Goal: Communication & Community: Answer question/provide support

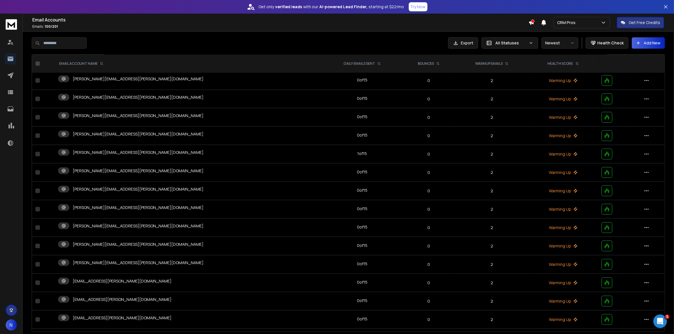
scroll to position [996, 0]
click at [10, 60] on icon at bounding box center [11, 59] width 6 height 5
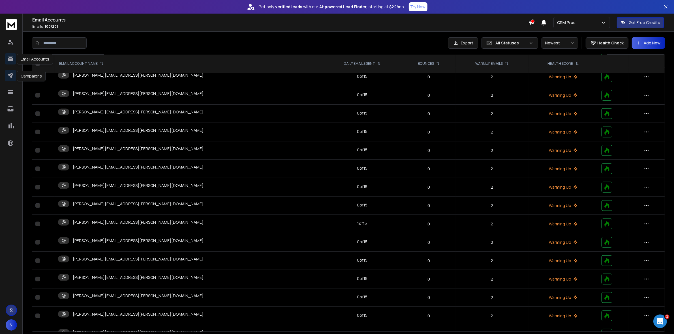
click at [10, 76] on icon at bounding box center [10, 75] width 6 height 6
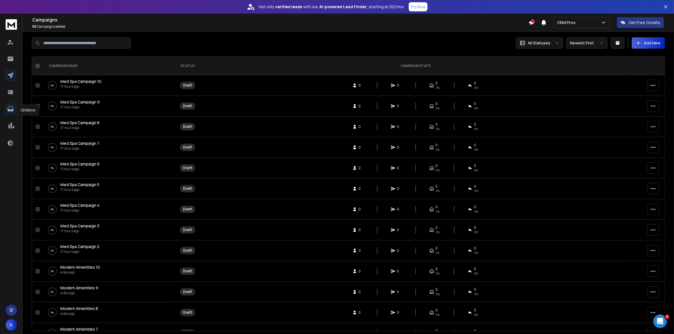
click at [13, 108] on icon at bounding box center [10, 109] width 7 height 7
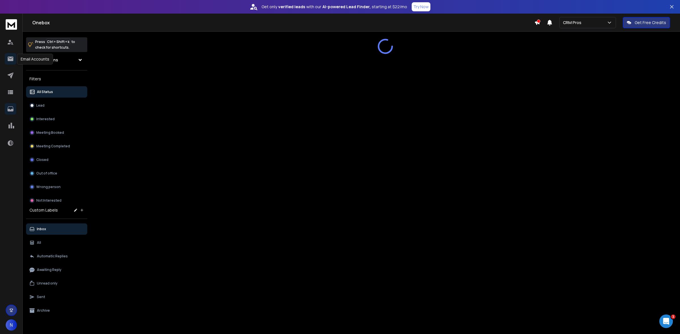
click at [9, 57] on icon at bounding box center [10, 58] width 7 height 7
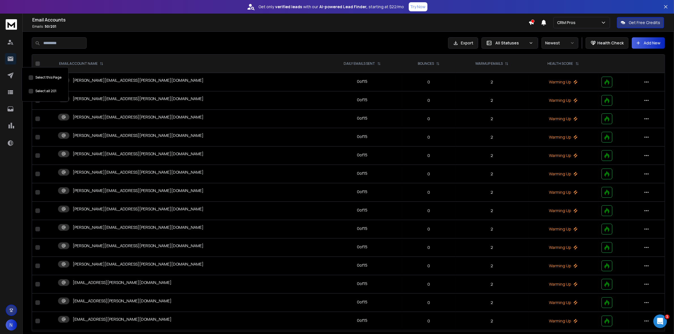
click at [31, 78] on button "Select this Page" at bounding box center [31, 78] width 5 height 5
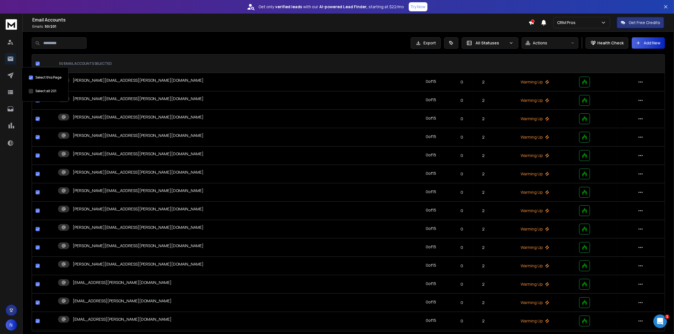
click at [36, 63] on button "Select this Page" at bounding box center [37, 63] width 5 height 5
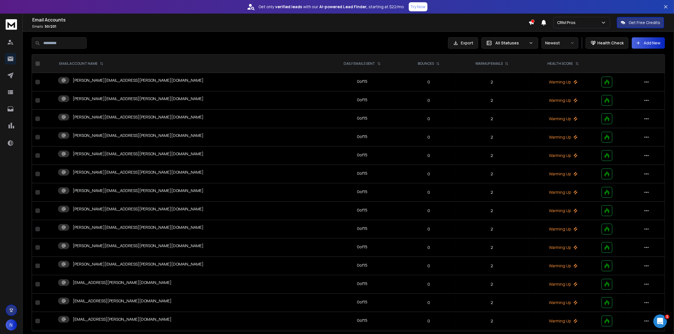
click at [39, 81] on button "button" at bounding box center [37, 82] width 5 height 5
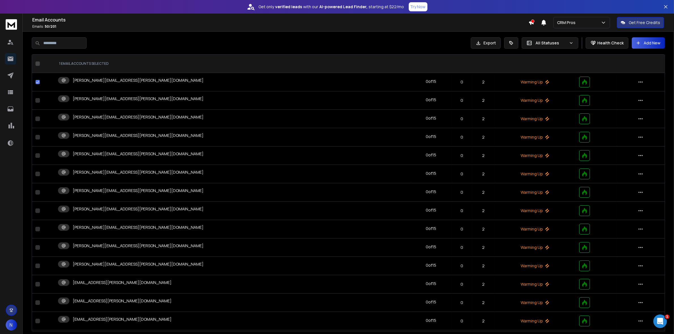
click at [37, 96] on td at bounding box center [43, 100] width 23 height 18
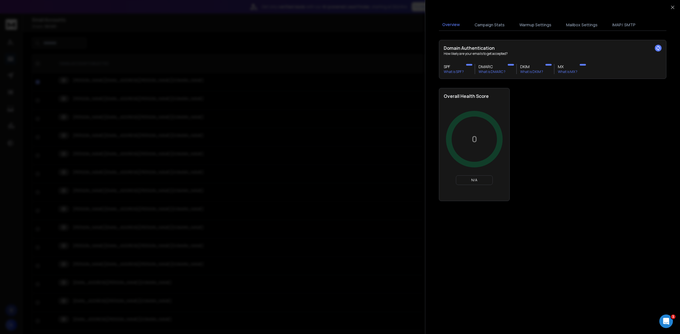
click at [583, 25] on button "Mailbox Settings" at bounding box center [581, 25] width 38 height 12
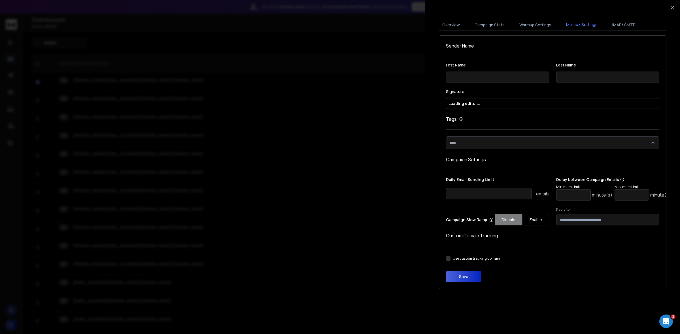
click at [483, 22] on button "Campaign Stats" at bounding box center [489, 25] width 37 height 12
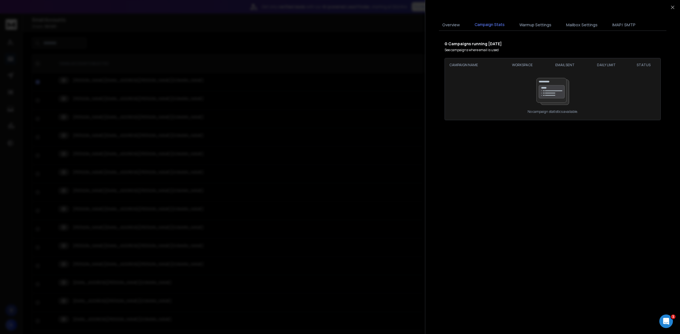
click at [532, 23] on button "Warmup Settings" at bounding box center [535, 25] width 39 height 12
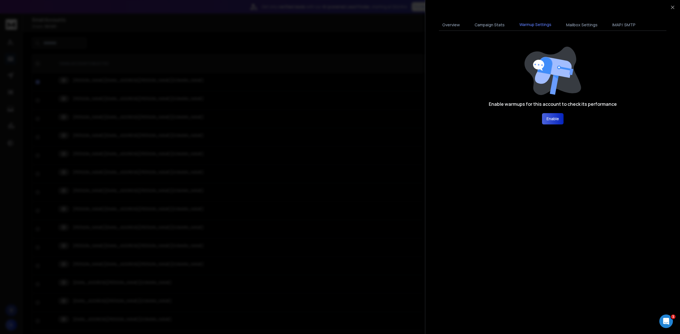
click at [577, 22] on button "Mailbox Settings" at bounding box center [581, 25] width 38 height 12
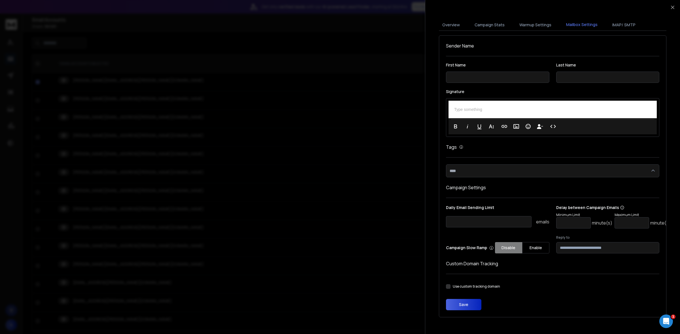
click at [489, 106] on div at bounding box center [552, 110] width 208 height 18
click at [672, 9] on icon "button" at bounding box center [672, 8] width 6 height 6
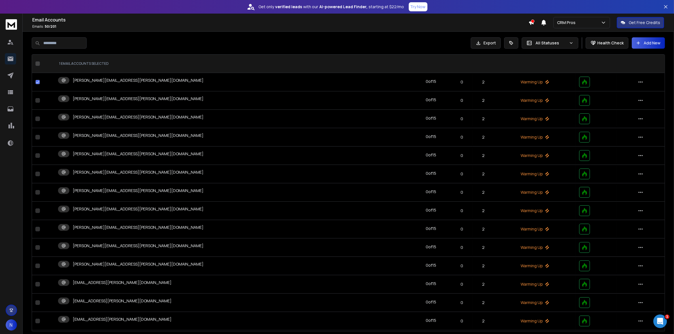
click at [38, 100] on button "button" at bounding box center [37, 100] width 5 height 5
click at [569, 43] on div "Actions" at bounding box center [546, 43] width 43 height 6
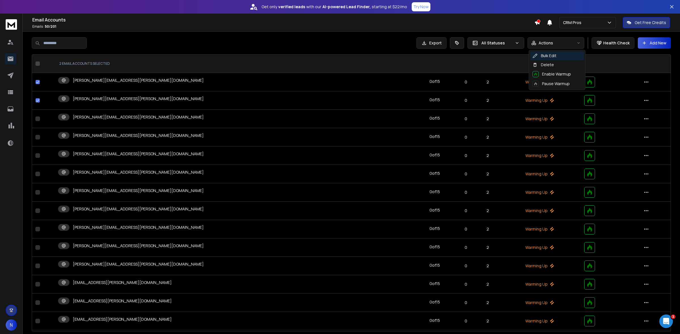
click at [556, 57] on div "Bulk Edit" at bounding box center [544, 56] width 24 height 6
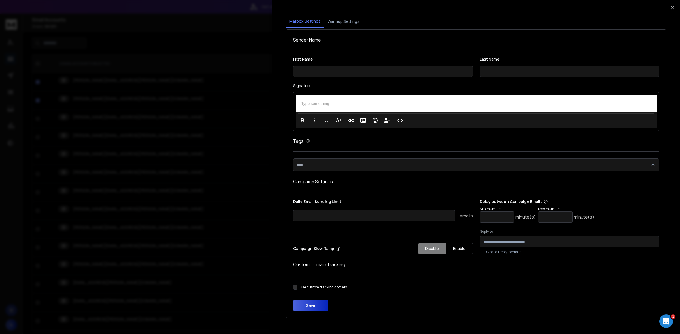
click at [330, 106] on div at bounding box center [476, 104] width 350 height 6
click at [670, 5] on icon "button" at bounding box center [672, 8] width 6 height 6
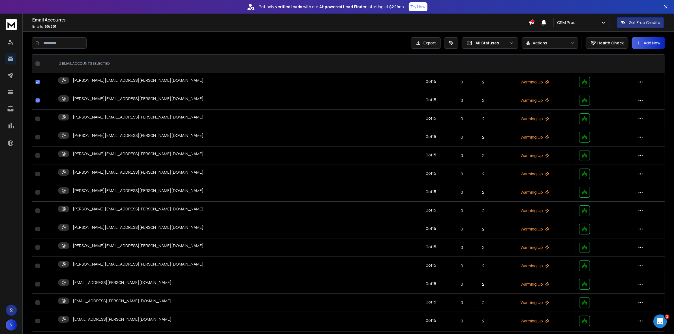
click at [39, 100] on button "button" at bounding box center [37, 100] width 5 height 5
click at [37, 80] on button "button" at bounding box center [37, 82] width 5 height 5
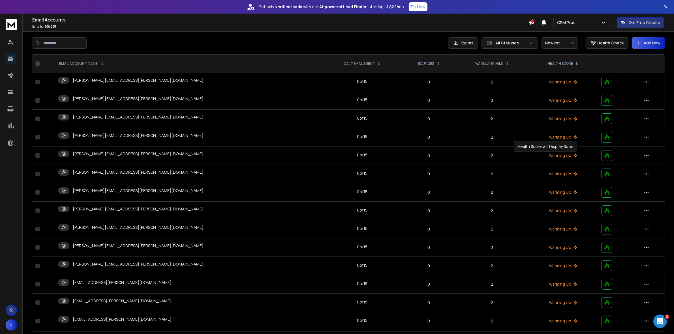
click at [39, 84] on button "button" at bounding box center [37, 82] width 5 height 5
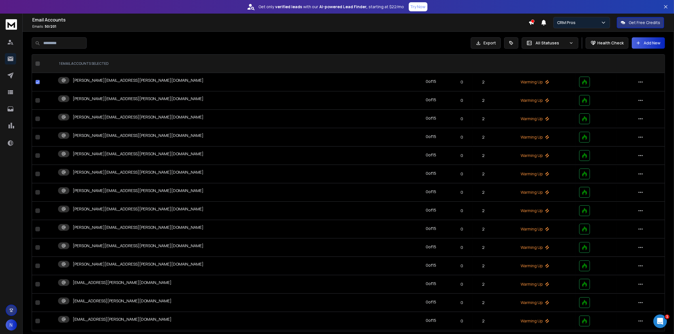
click at [584, 23] on div "CRM Pros" at bounding box center [581, 23] width 49 height 6
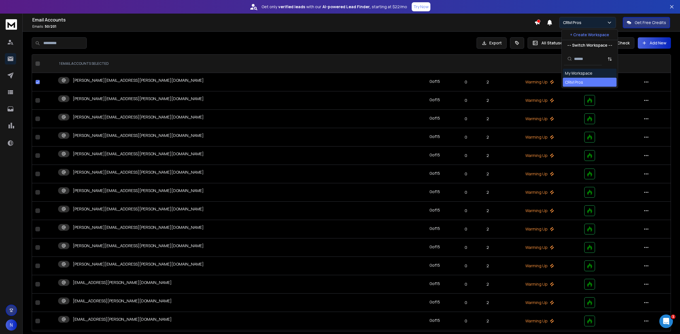
click at [587, 23] on div "CRM Pros" at bounding box center [587, 23] width 49 height 6
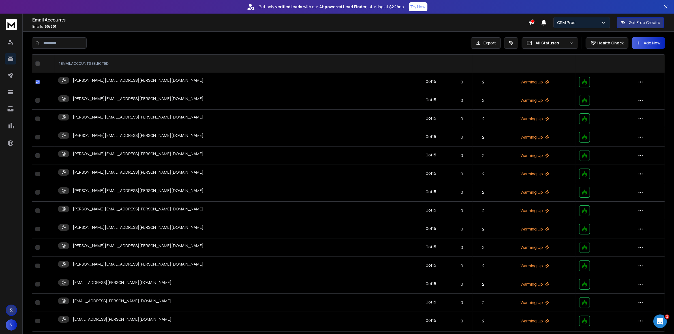
click at [587, 23] on div "CRM Pros" at bounding box center [581, 23] width 49 height 6
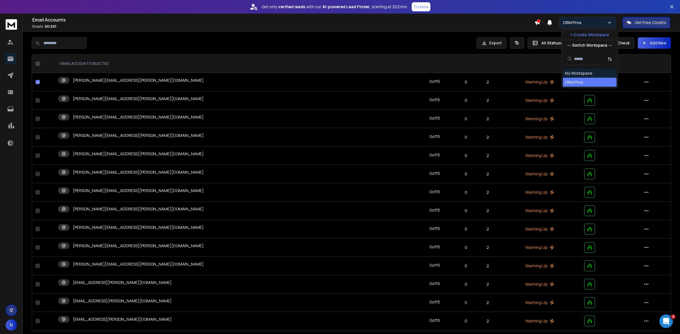
click at [597, 23] on div "CRM Pros" at bounding box center [587, 23] width 49 height 6
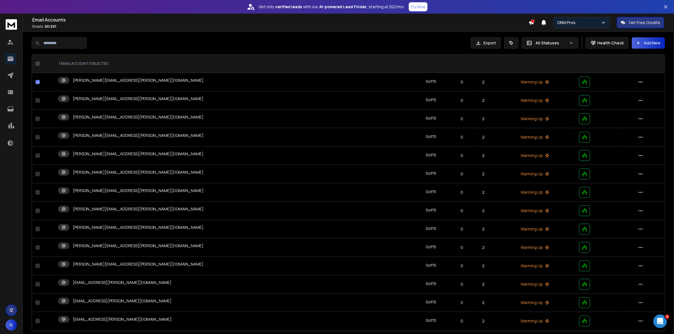
click at [596, 23] on div "CRM Pros" at bounding box center [581, 23] width 49 height 6
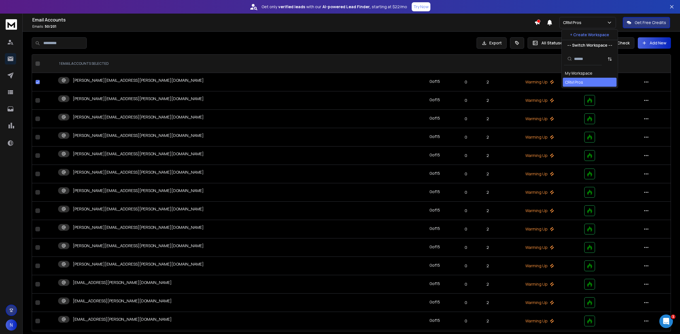
click at [585, 83] on div "CRM Pros" at bounding box center [589, 82] width 54 height 9
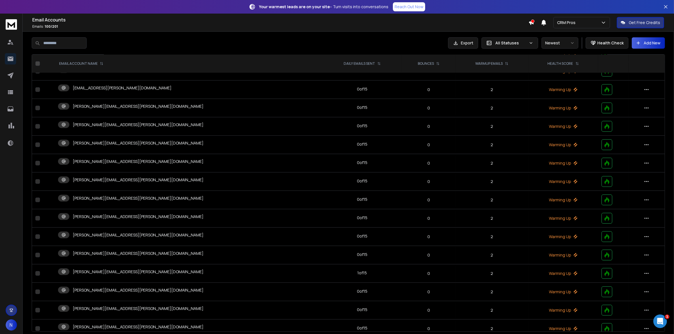
scroll to position [890, 0]
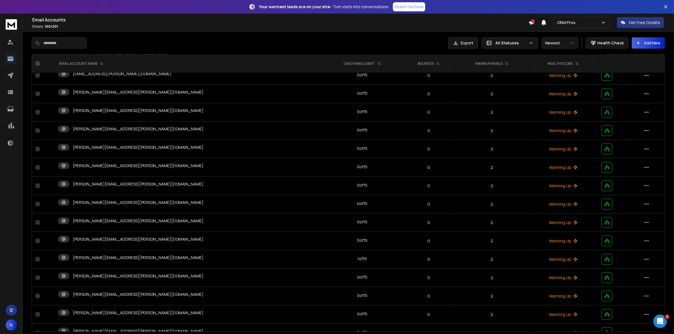
click at [37, 262] on button "button" at bounding box center [37, 259] width 5 height 5
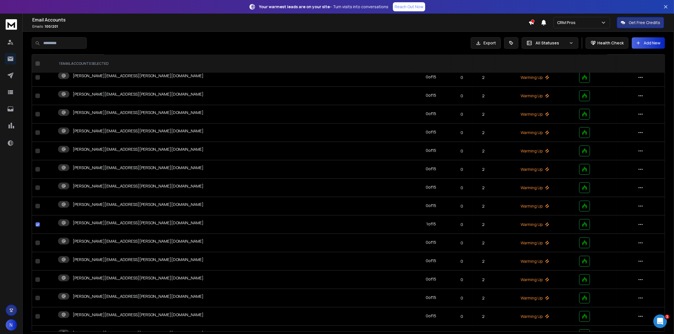
scroll to position [961, 0]
click at [38, 228] on button "button" at bounding box center [37, 225] width 5 height 5
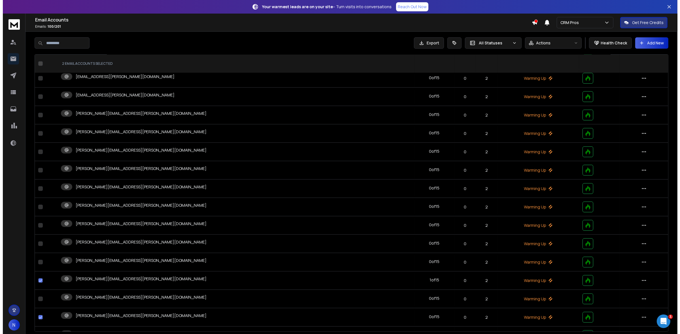
scroll to position [890, 0]
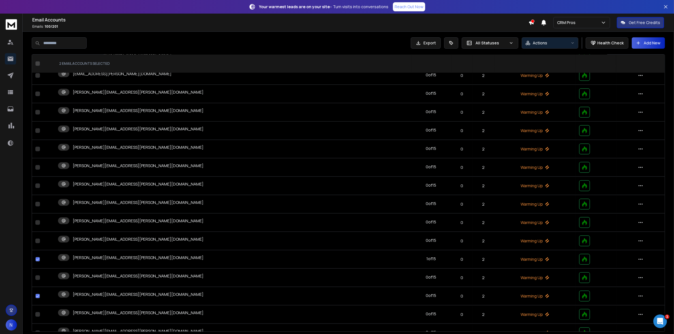
click at [564, 42] on div "Actions" at bounding box center [546, 43] width 43 height 6
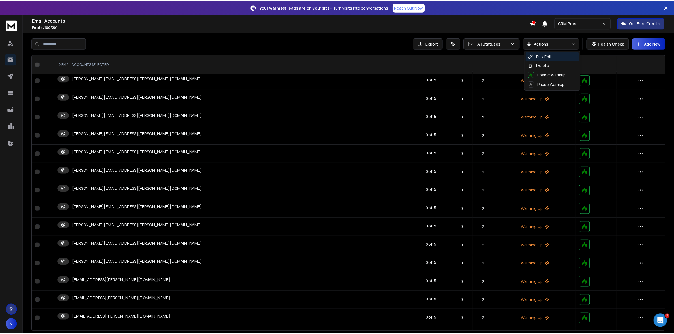
scroll to position [0, 0]
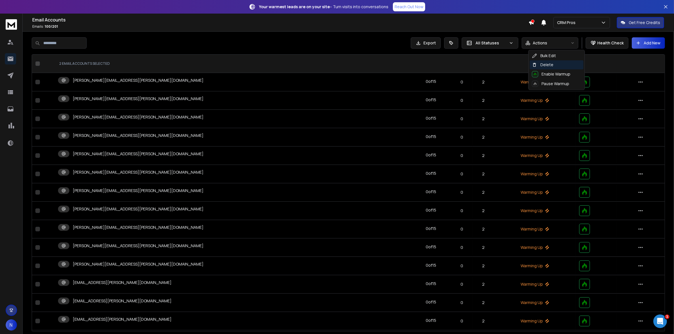
click at [514, 40] on div "All Statuses" at bounding box center [490, 42] width 57 height 11
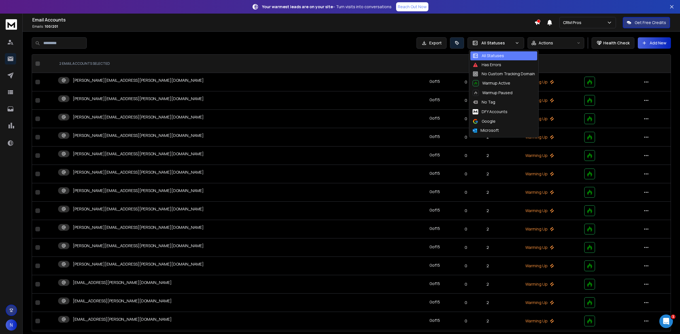
click at [458, 45] on button at bounding box center [457, 42] width 14 height 11
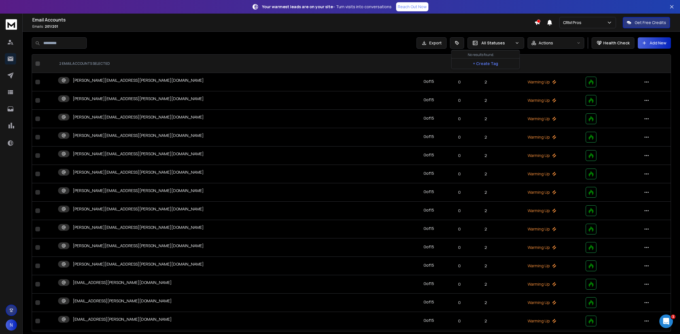
click at [317, 37] on div at bounding box center [222, 42] width 381 height 11
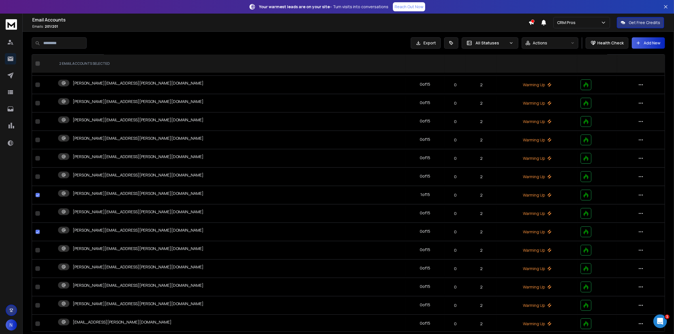
scroll to position [991, 0]
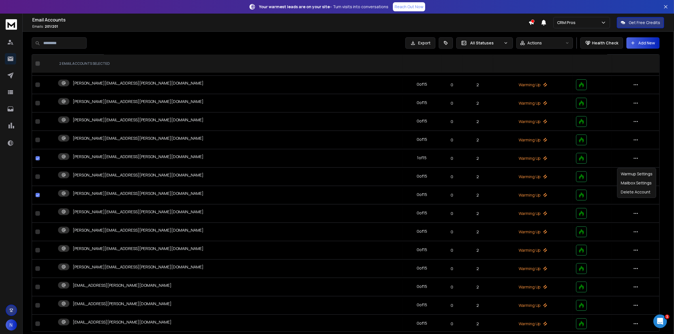
click at [634, 159] on icon at bounding box center [636, 158] width 4 height 1
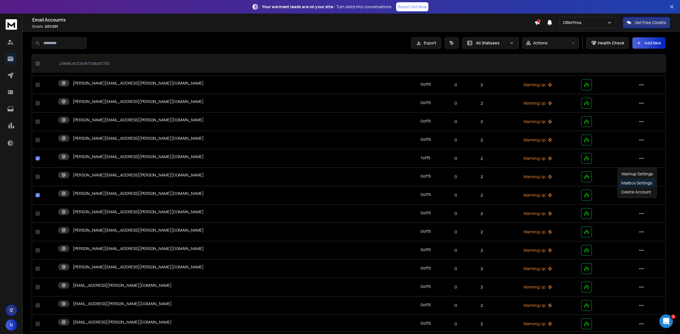
click at [633, 184] on div "Mailbox Settings" at bounding box center [637, 183] width 36 height 9
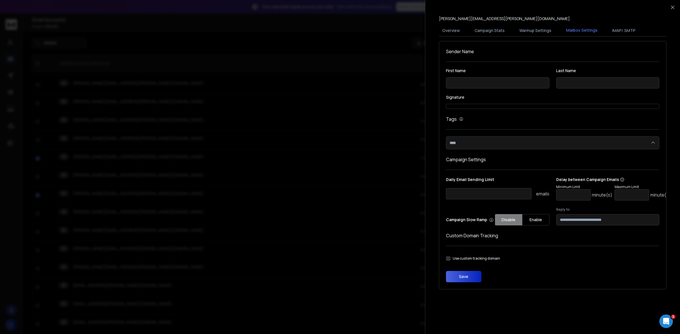
type input "***"
type input "*******"
type input "**"
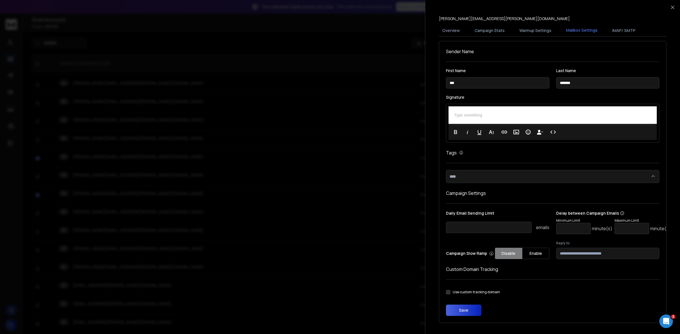
click at [490, 115] on div at bounding box center [552, 115] width 197 height 6
click at [478, 115] on div at bounding box center [552, 115] width 197 height 6
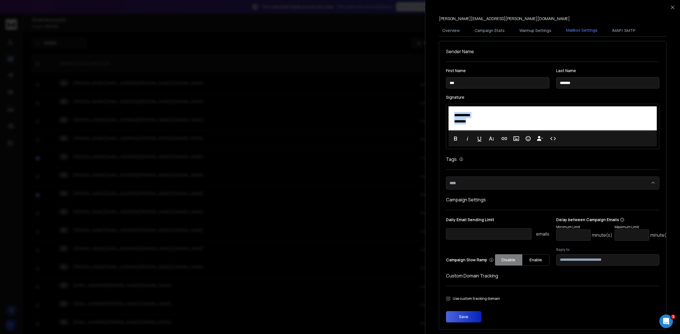
drag, startPoint x: 478, startPoint y: 121, endPoint x: 414, endPoint y: 97, distance: 68.5
click at [414, 97] on body "Your warmest leads are on your site – Turn visits into conversations Reach Out …" at bounding box center [337, 167] width 674 height 334
click at [497, 117] on div "**********" at bounding box center [551, 115] width 195 height 6
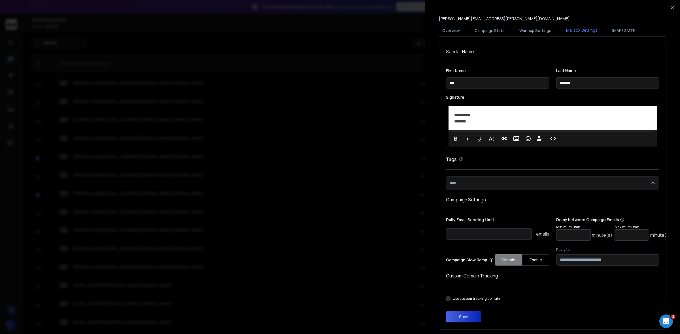
click at [463, 123] on div "********" at bounding box center [551, 121] width 195 height 6
drag, startPoint x: 478, startPoint y: 120, endPoint x: 456, endPoint y: 116, distance: 22.3
click at [456, 116] on div "**********" at bounding box center [552, 118] width 208 height 24
click at [670, 8] on icon "button" at bounding box center [672, 8] width 6 height 6
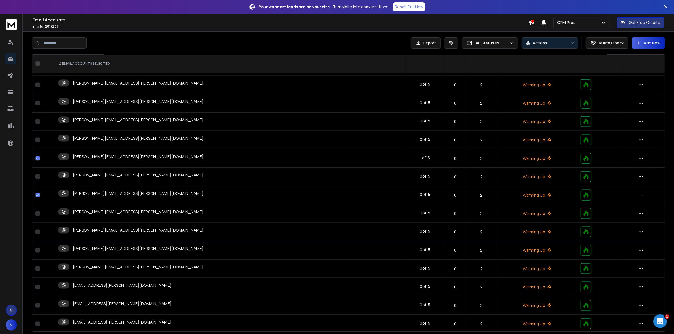
click at [557, 43] on div "Actions" at bounding box center [546, 43] width 43 height 6
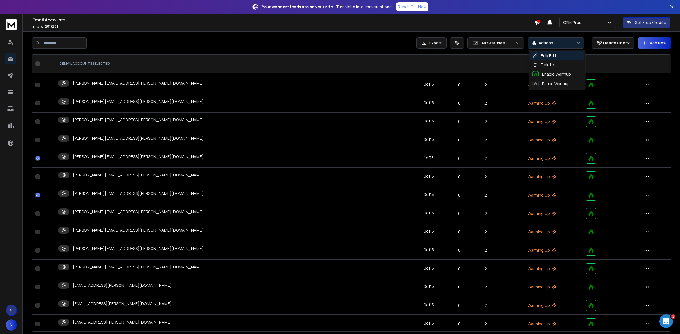
click at [557, 43] on div "Actions" at bounding box center [552, 43] width 43 height 6
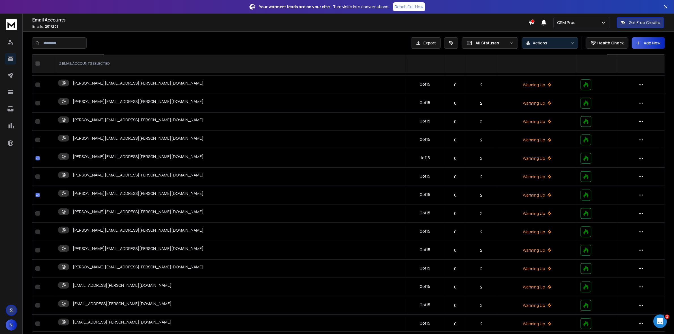
click at [557, 43] on div "Actions" at bounding box center [546, 43] width 43 height 6
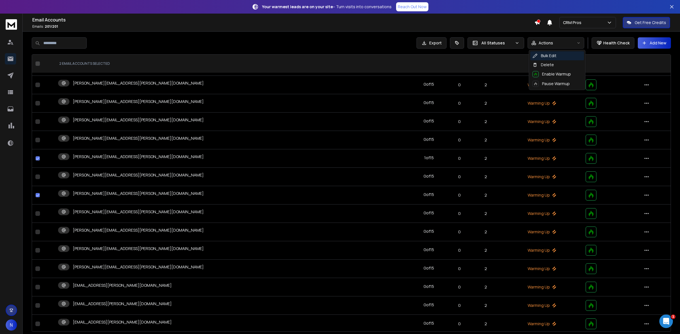
click at [553, 56] on div "Bulk Edit" at bounding box center [544, 56] width 24 height 6
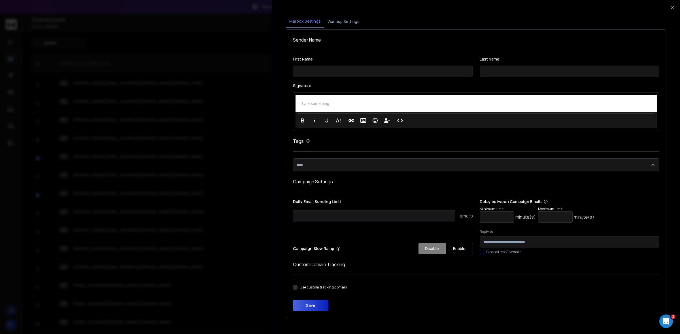
click at [667, 8] on div "Mailbox Settings Warmup Settings Sender Name First Name Last Name Signature Typ…" at bounding box center [476, 167] width 394 height 321
click at [671, 8] on icon "button" at bounding box center [672, 7] width 3 height 3
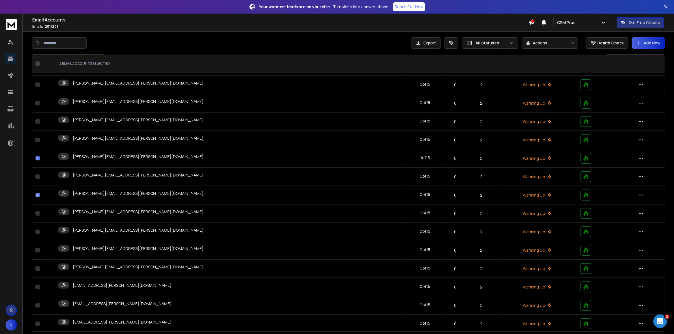
drag, startPoint x: 39, startPoint y: 106, endPoint x: 112, endPoint y: 119, distance: 74.4
click at [39, 106] on button "button" at bounding box center [37, 103] width 5 height 5
click at [38, 179] on button "button" at bounding box center [37, 177] width 5 height 5
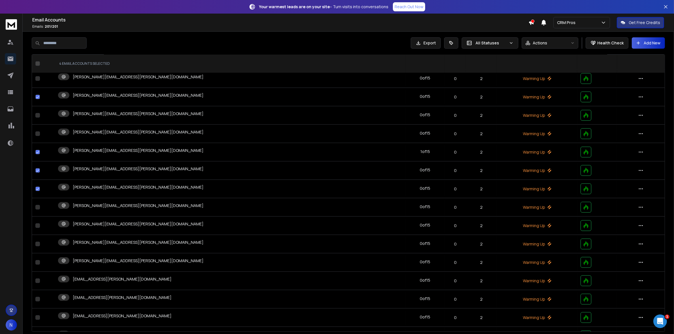
scroll to position [814, 0]
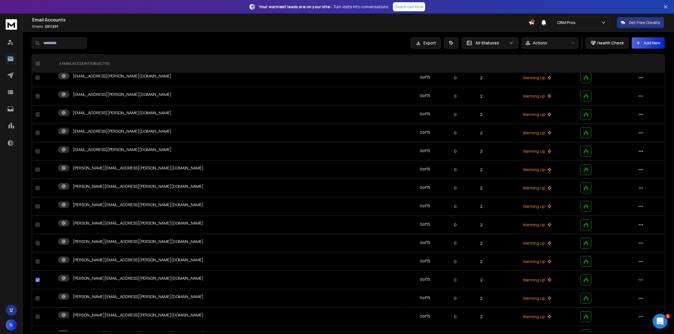
click at [661, 323] on icon "Open Intercom Messenger" at bounding box center [659, 320] width 9 height 9
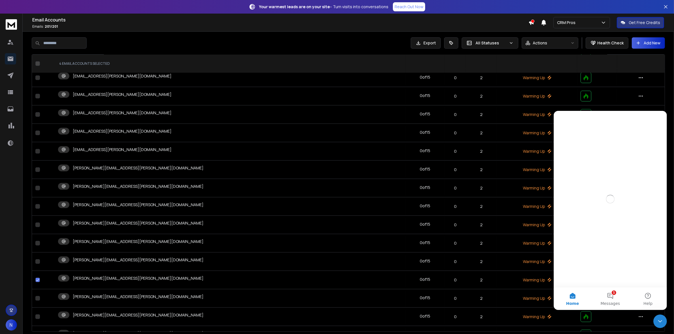
scroll to position [0, 0]
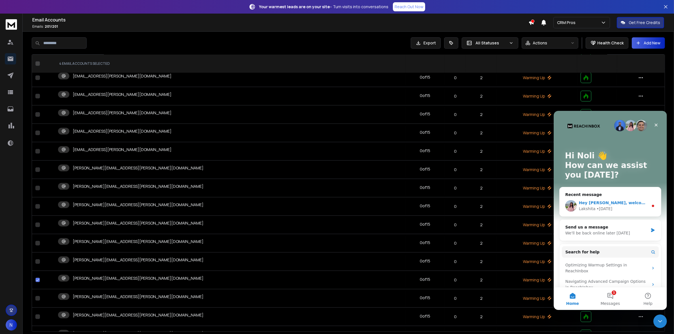
click at [608, 203] on span "Hey [PERSON_NAME], welcome to ReachInbox. How can we help you?" at bounding box center [656, 202] width 155 height 5
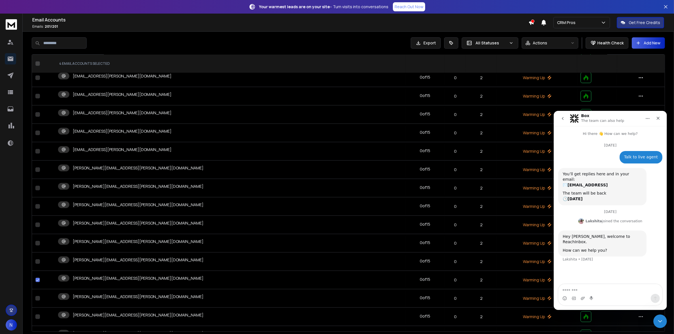
scroll to position [1, 0]
click at [583, 292] on textarea "Message…" at bounding box center [610, 289] width 104 height 10
type textarea "********"
type textarea "*"
type textarea "**********"
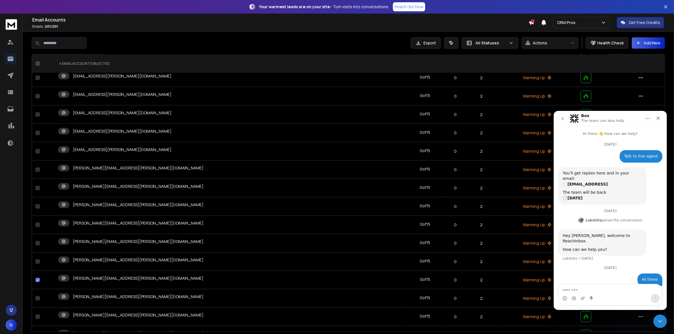
scroll to position [10, 0]
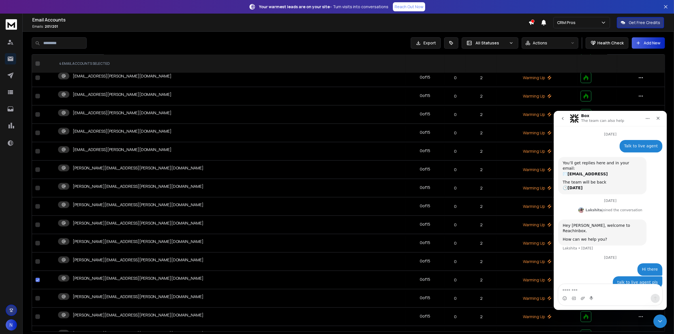
click at [585, 290] on textarea "Message…" at bounding box center [610, 289] width 104 height 10
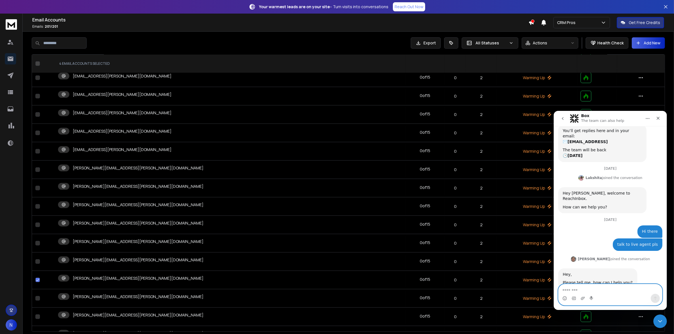
scroll to position [49, 0]
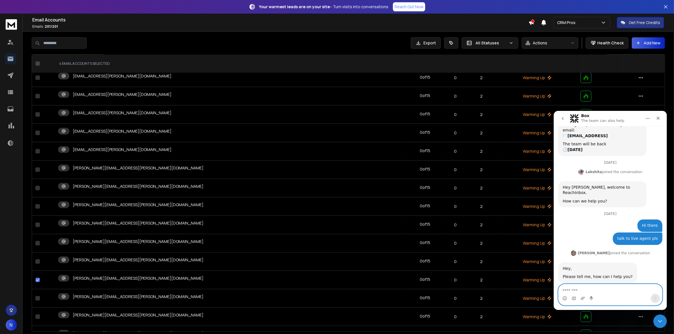
click at [586, 293] on textarea "Message…" at bounding box center [610, 289] width 104 height 10
type textarea "*******"
click at [591, 296] on div "Intercom messenger" at bounding box center [610, 298] width 104 height 9
click at [592, 292] on textarea "*******" at bounding box center [610, 289] width 104 height 10
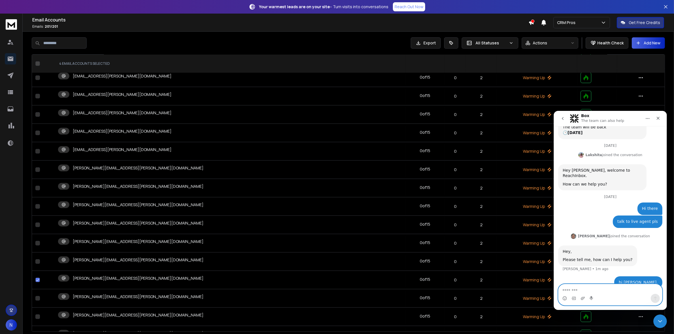
paste textarea "Message…"
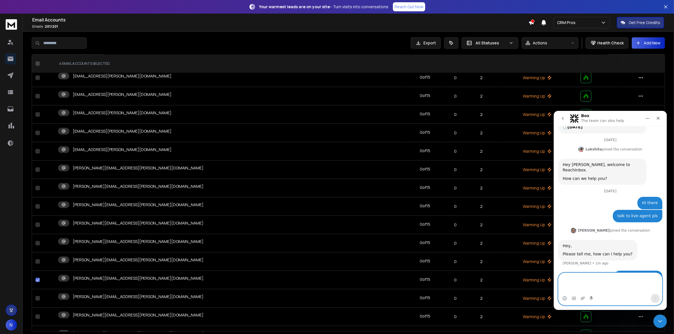
scroll to position [77, 0]
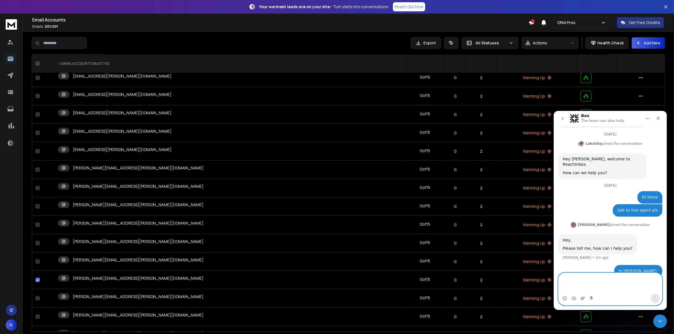
click at [582, 298] on icon "Upload attachment" at bounding box center [582, 298] width 5 height 5
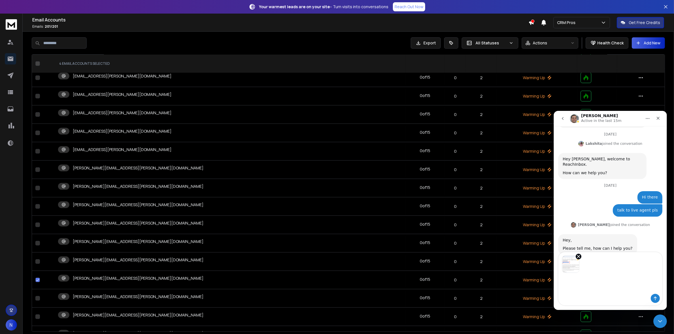
scroll to position [98, 0]
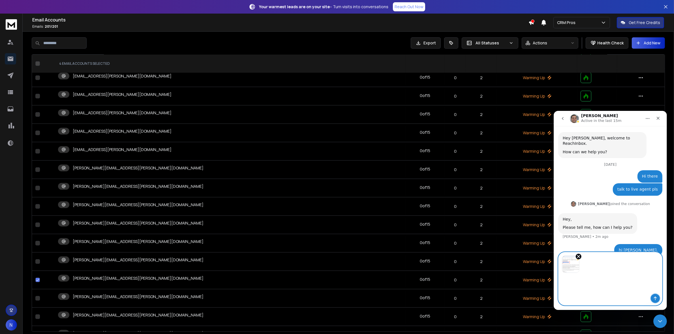
click at [656, 297] on icon "Send a message…" at bounding box center [655, 298] width 5 height 5
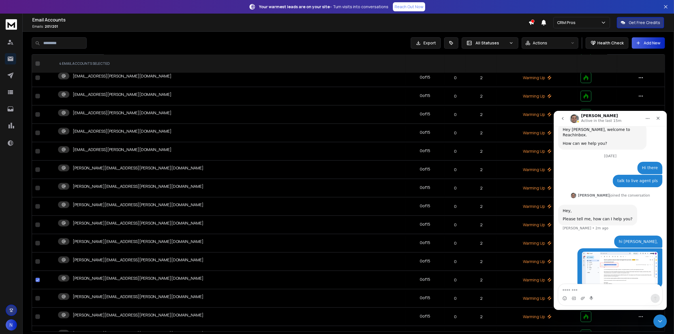
click at [587, 290] on textarea "Message…" at bounding box center [610, 289] width 104 height 10
type textarea "*"
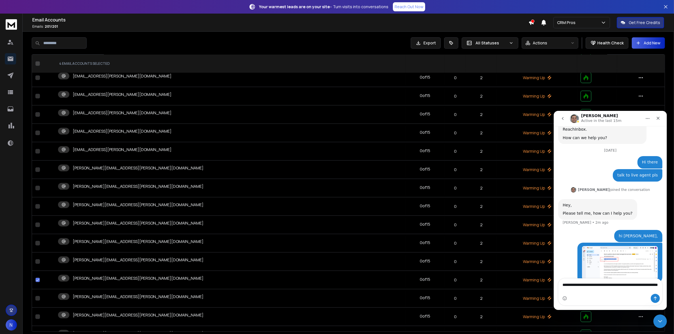
type textarea "**********"
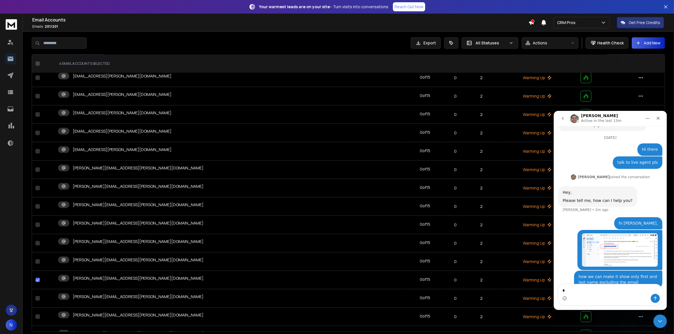
type textarea "*"
click at [595, 233] on img "Noli says…" at bounding box center [620, 249] width 76 height 33
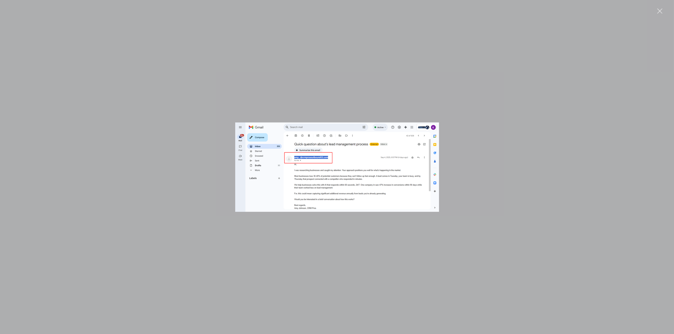
scroll to position [0, 0]
click at [448, 235] on div "Intercom messenger" at bounding box center [337, 167] width 674 height 334
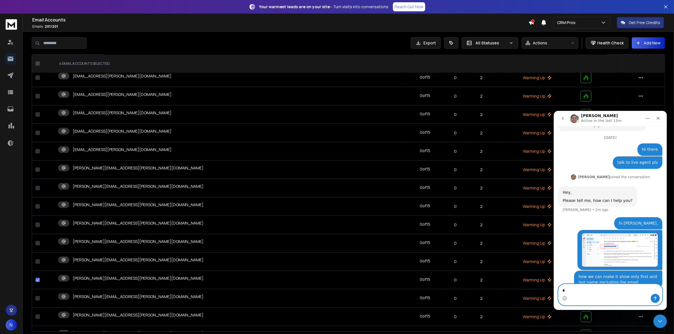
click at [615, 290] on textarea "*" at bounding box center [610, 289] width 104 height 10
click at [607, 295] on div "Intercom messenger" at bounding box center [610, 298] width 104 height 9
click at [601, 295] on div "Intercom messenger" at bounding box center [610, 298] width 104 height 9
click at [574, 290] on textarea "Message…" at bounding box center [610, 289] width 104 height 10
type textarea "********"
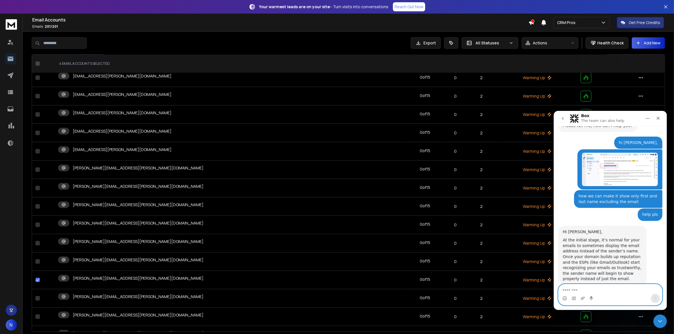
scroll to position [202, 0]
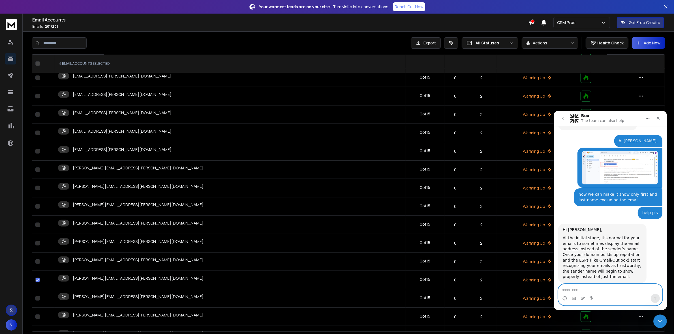
click at [599, 291] on textarea "Message…" at bounding box center [610, 289] width 104 height 10
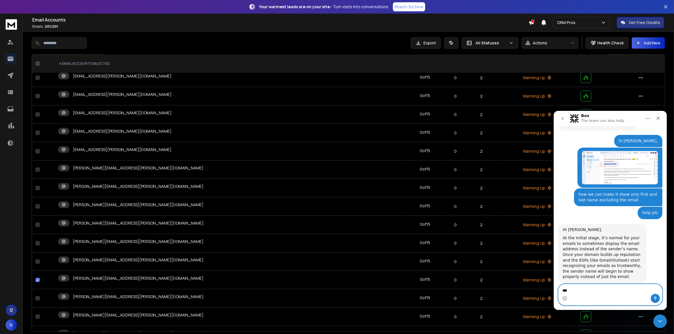
type textarea "****"
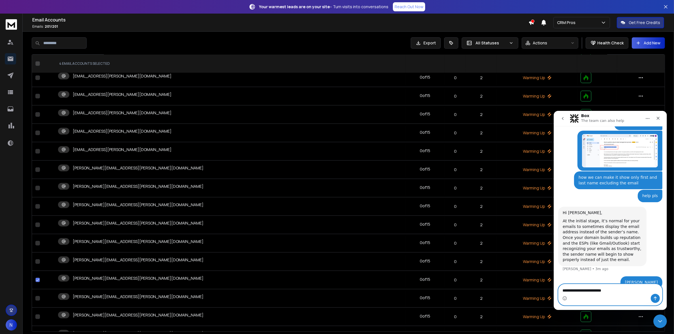
type textarea "**********"
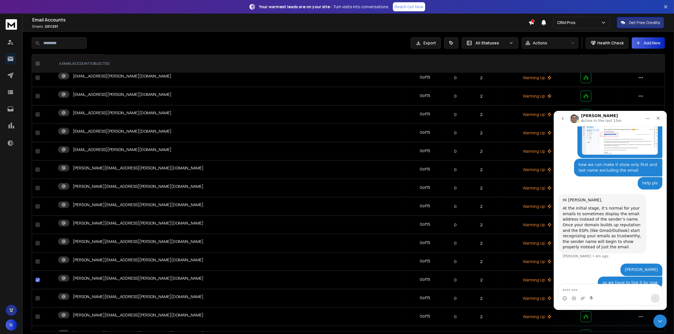
click at [600, 223] on div "At the initial stage, it’s normal for your emails to sometimes display the emai…" at bounding box center [602, 228] width 79 height 44
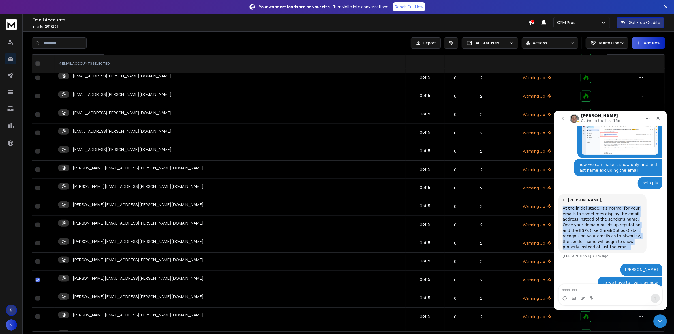
click at [600, 223] on div "At the initial stage, it’s normal for your emails to sometimes display the emai…" at bounding box center [602, 228] width 79 height 44
drag, startPoint x: 579, startPoint y: 236, endPoint x: 561, endPoint y: 187, distance: 51.8
click at [561, 194] on div "Hi [PERSON_NAME], At the initial stage, it’s normal for your emails to sometime…" at bounding box center [602, 223] width 88 height 59
copy div "Hi [PERSON_NAME], At the initial stage, it’s normal for your emails to sometime…"
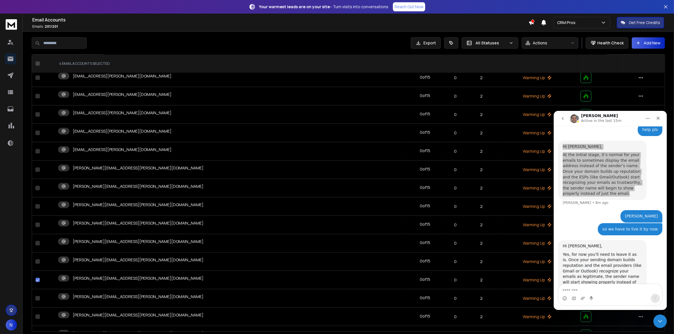
scroll to position [290, 0]
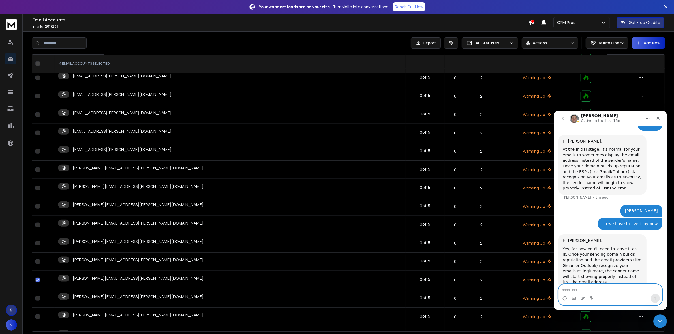
click at [599, 292] on textarea "Message…" at bounding box center [610, 289] width 104 height 10
